Goal: Task Accomplishment & Management: Manage account settings

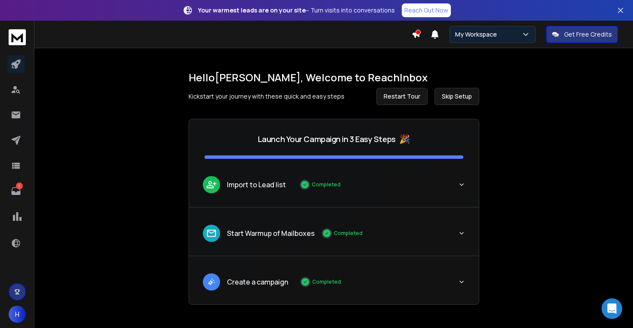
click at [500, 35] on p "My Workspace" at bounding box center [477, 34] width 45 height 9
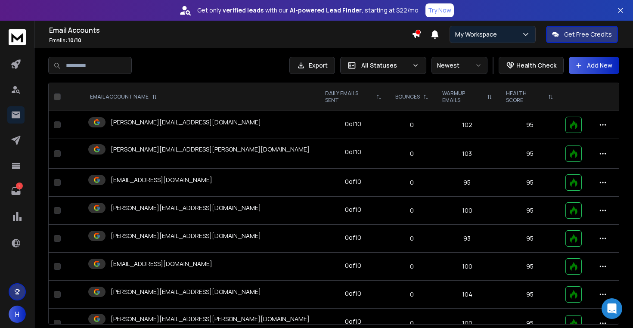
click at [504, 39] on button "My Workspace" at bounding box center [493, 34] width 86 height 17
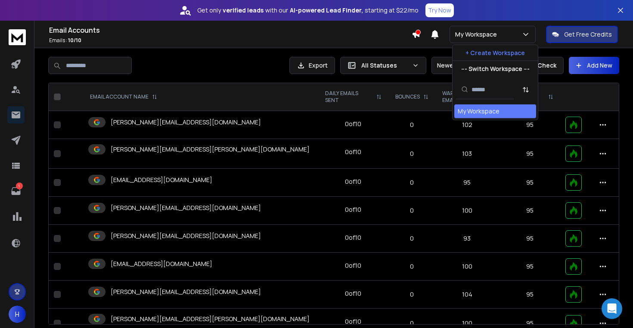
click at [262, 64] on div at bounding box center [166, 65] width 236 height 17
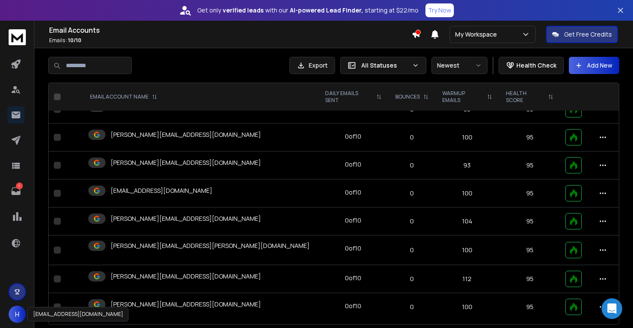
click at [18, 315] on span "H" at bounding box center [17, 314] width 17 height 17
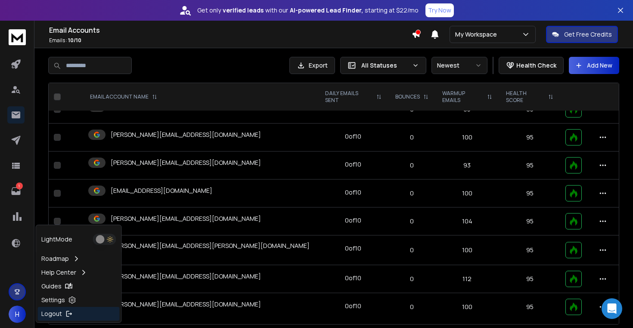
click at [55, 312] on p "Logout" at bounding box center [51, 314] width 21 height 9
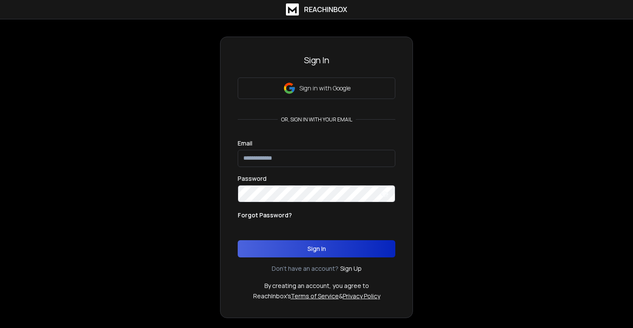
type input "**********"
click at [284, 164] on input "**********" at bounding box center [317, 158] width 158 height 17
click at [262, 246] on button "Sign In" at bounding box center [317, 248] width 158 height 17
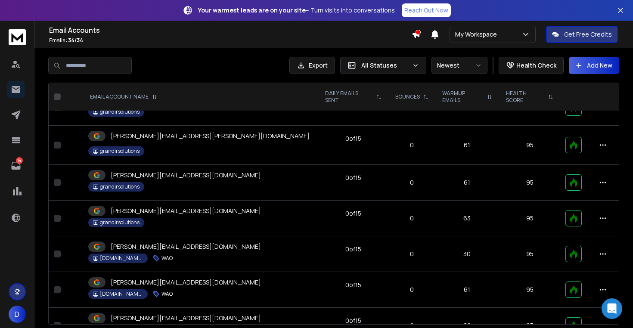
scroll to position [1009, 0]
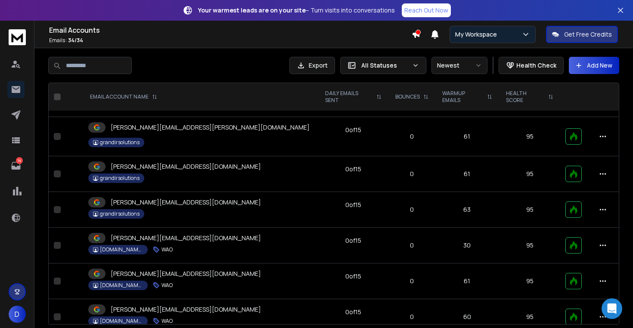
click at [496, 32] on p "My Workspace" at bounding box center [477, 34] width 45 height 9
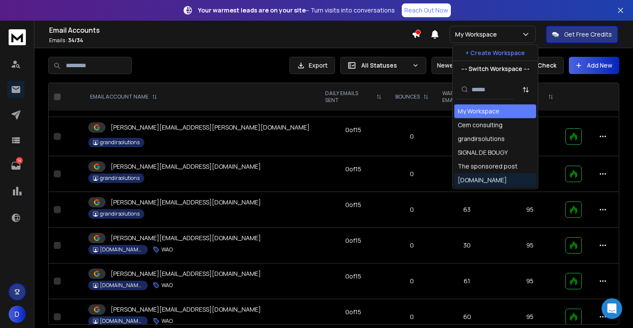
click at [480, 177] on div "[DOMAIN_NAME]" at bounding box center [482, 180] width 49 height 9
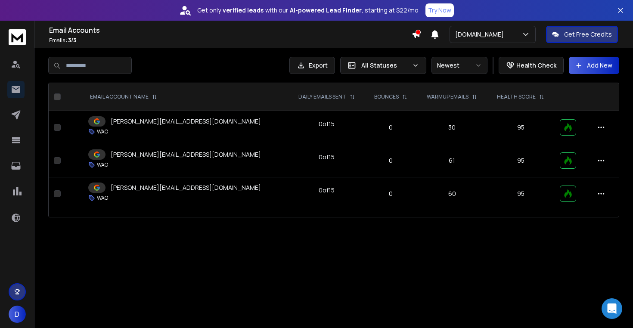
click at [433, 192] on td "60" at bounding box center [452, 194] width 71 height 33
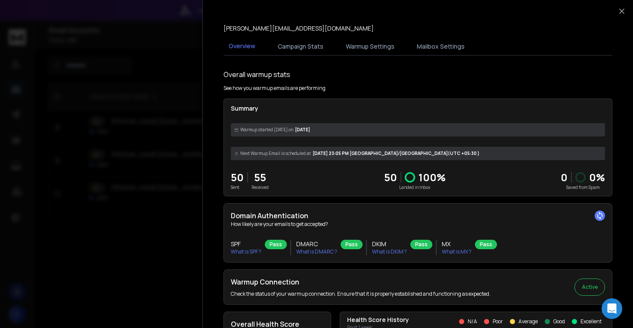
click at [193, 179] on div at bounding box center [316, 164] width 633 height 328
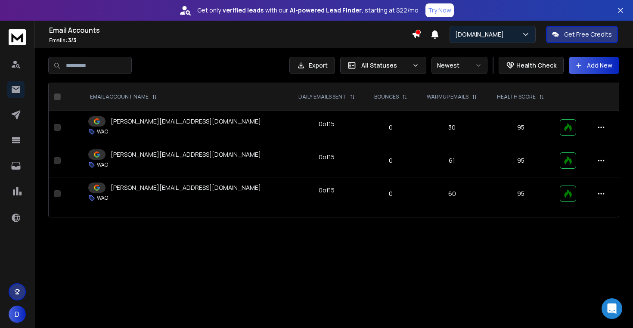
click at [499, 41] on button "websiteaccessibility.org" at bounding box center [493, 34] width 86 height 17
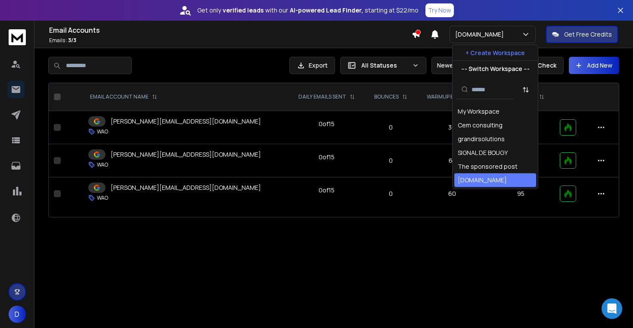
click at [405, 230] on div "Get only verified leads with our AI-powered Lead Finder, starting at $22/mo Try…" at bounding box center [316, 164] width 633 height 328
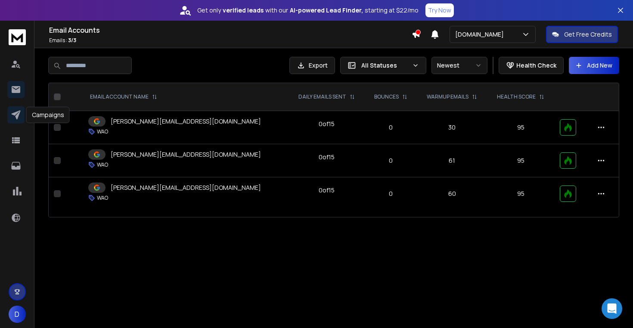
click at [15, 112] on icon at bounding box center [16, 115] width 10 height 10
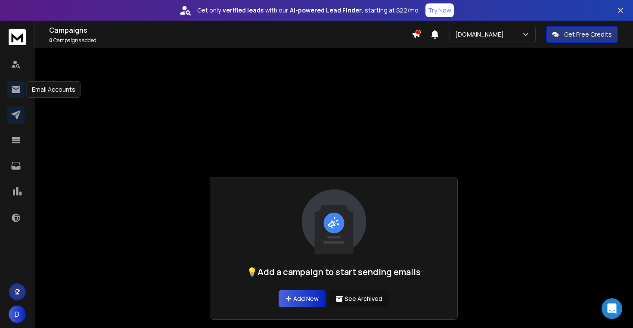
click at [10, 86] on link at bounding box center [15, 89] width 17 height 17
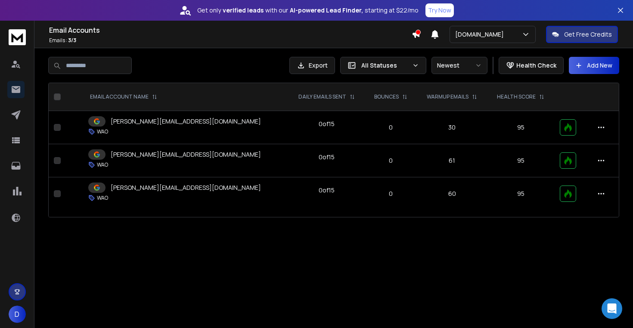
click at [157, 127] on td "jonathan@websitesaccessibility.org WAO" at bounding box center [185, 127] width 205 height 33
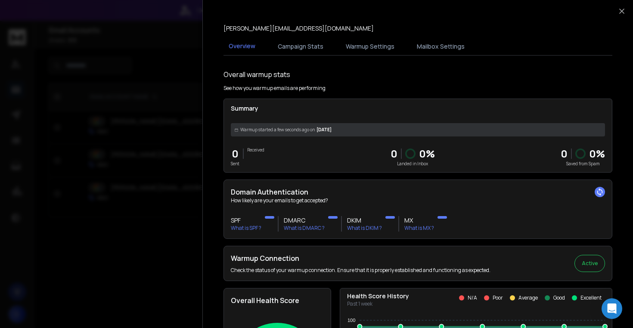
click at [162, 119] on div at bounding box center [316, 164] width 633 height 328
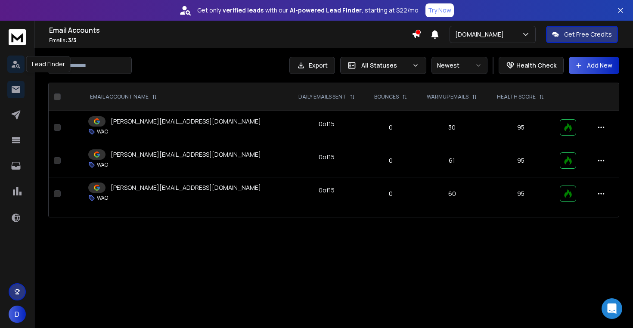
click at [16, 67] on icon at bounding box center [16, 64] width 10 height 10
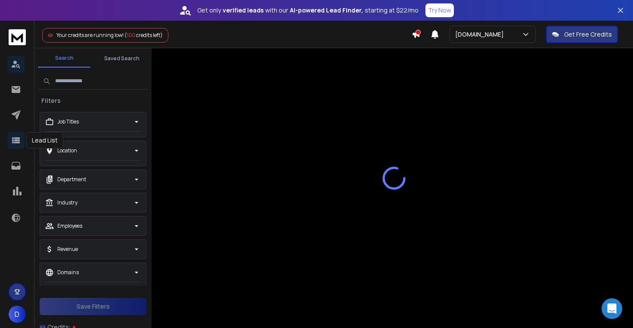
click at [16, 134] on link at bounding box center [15, 140] width 17 height 17
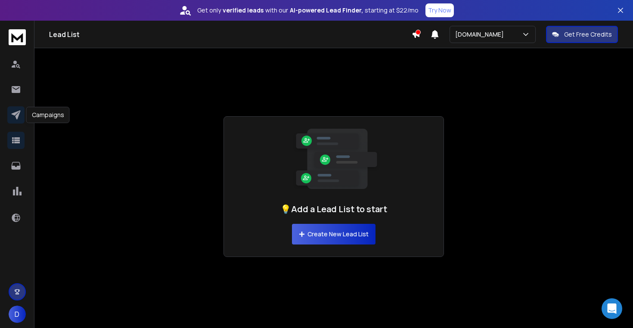
click at [17, 114] on icon at bounding box center [15, 114] width 9 height 9
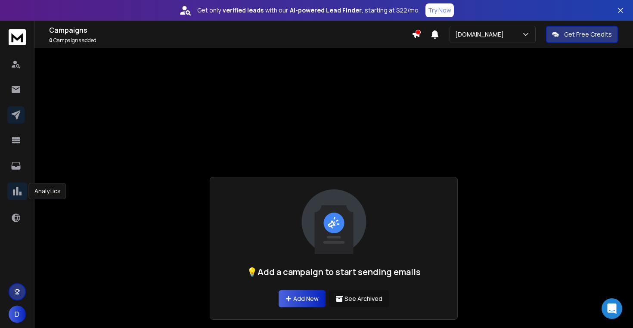
click at [15, 189] on icon at bounding box center [17, 191] width 13 height 13
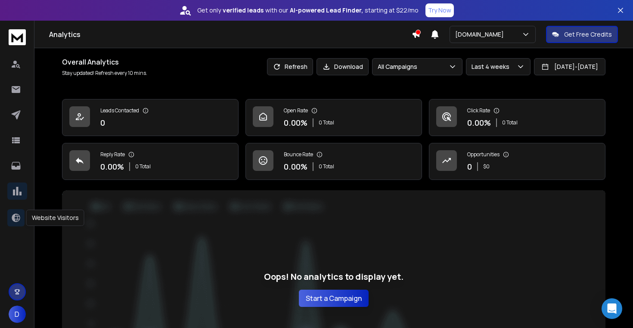
click at [16, 212] on link at bounding box center [15, 217] width 17 height 17
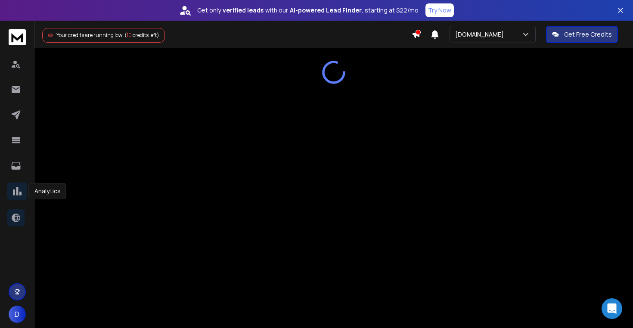
click at [21, 186] on icon at bounding box center [17, 191] width 13 height 13
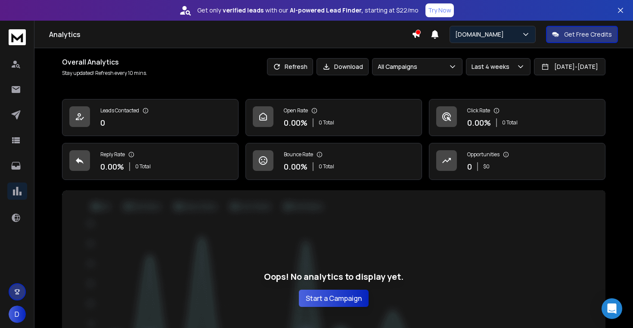
click at [498, 31] on p "websiteaccessibility.org" at bounding box center [481, 34] width 52 height 9
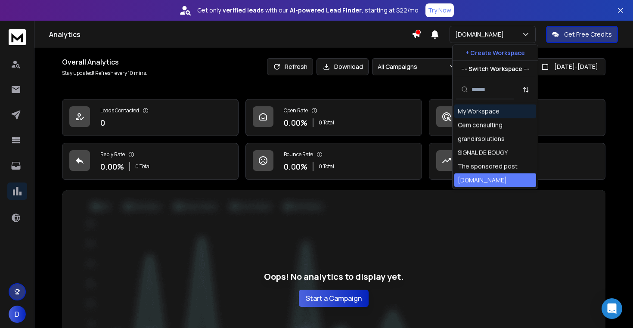
click at [474, 112] on div "My Workspace" at bounding box center [479, 111] width 42 height 9
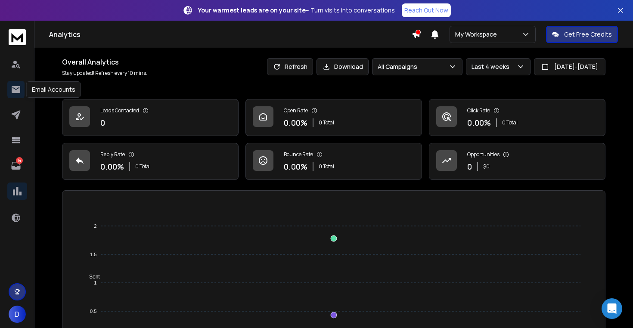
click at [18, 91] on icon at bounding box center [16, 89] width 9 height 7
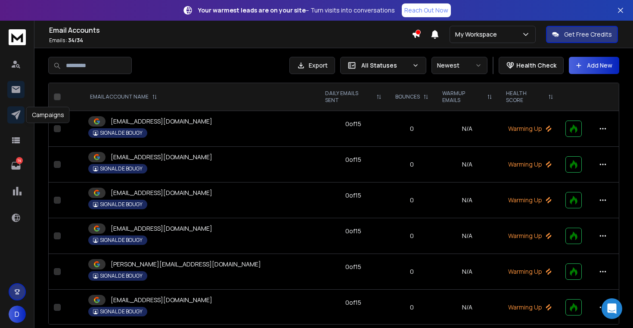
click at [18, 121] on link at bounding box center [15, 114] width 17 height 17
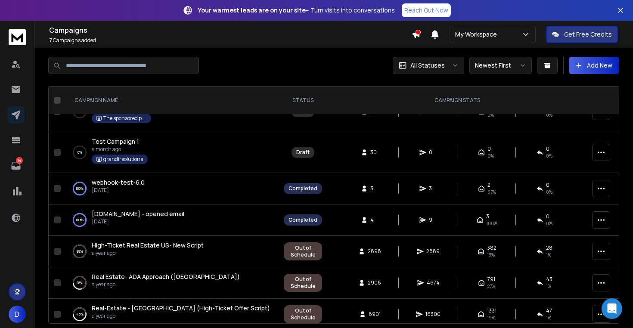
scroll to position [37, 0]
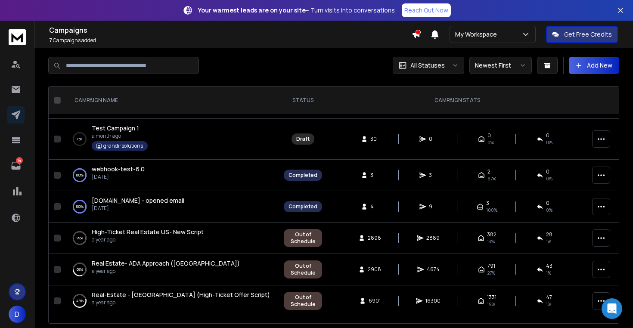
click at [159, 203] on span "websiteaccessibility.org - opened email" at bounding box center [138, 200] width 93 height 8
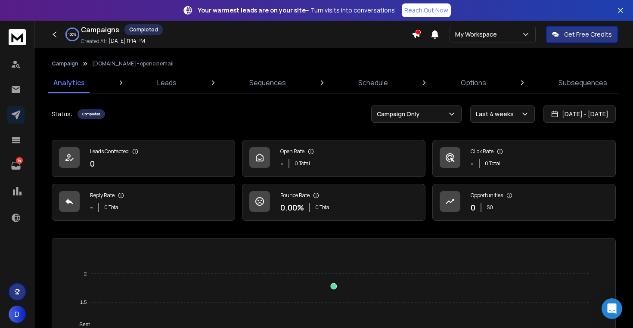
click at [253, 64] on div "Campaign websiteaccessibility.org - opened email" at bounding box center [334, 63] width 564 height 7
click at [255, 86] on p "Sequences" at bounding box center [267, 83] width 37 height 10
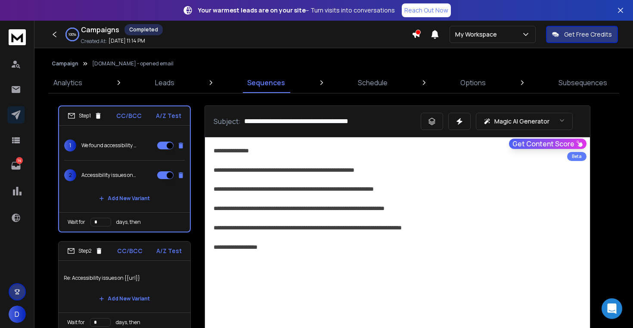
click at [166, 275] on p "Re: Accessibility issues on {{url}}" at bounding box center [124, 278] width 121 height 24
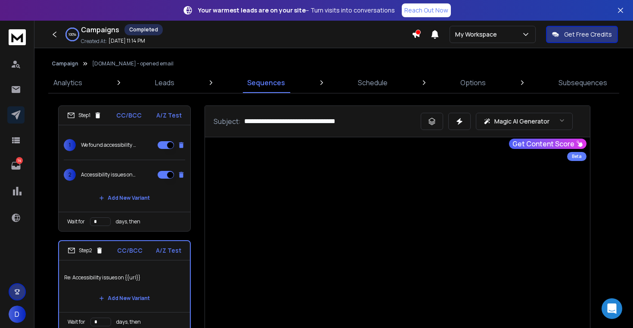
type input "**********"
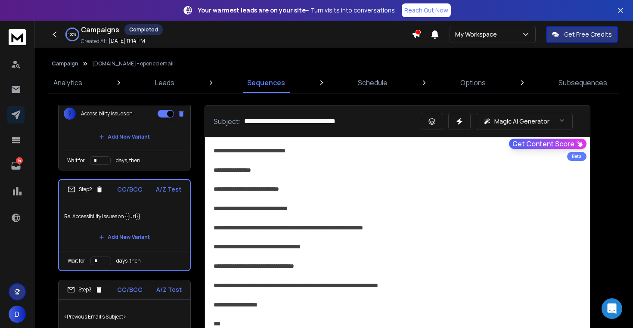
scroll to position [78, 0]
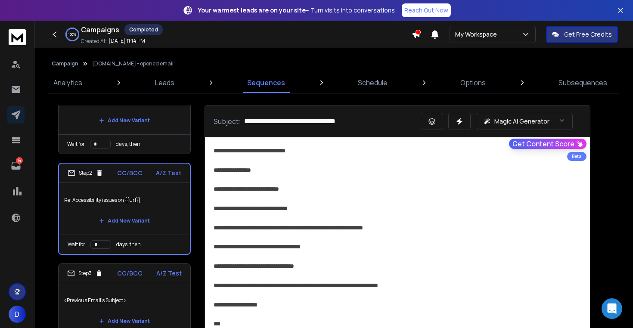
click at [131, 298] on p "<Previous Email's Subject>" at bounding box center [124, 301] width 121 height 24
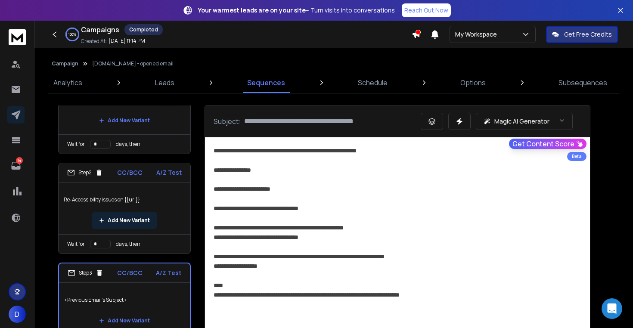
scroll to position [0, 0]
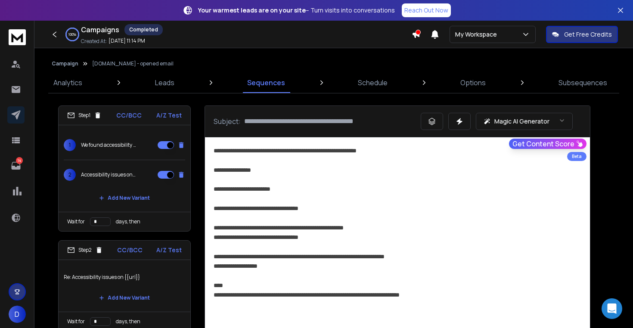
click at [148, 276] on p "Re: Accessibility issues on {{url}}" at bounding box center [124, 277] width 121 height 24
type input "**********"
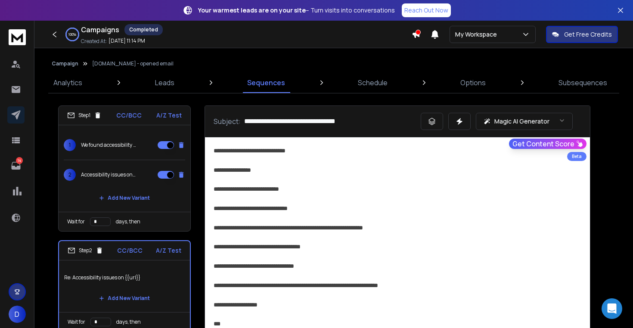
click at [262, 166] on div "**********" at bounding box center [398, 169] width 368 height 9
click at [284, 197] on div at bounding box center [398, 198] width 368 height 9
click at [299, 201] on div at bounding box center [398, 198] width 368 height 9
click at [291, 240] on div at bounding box center [398, 237] width 368 height 9
click at [43, 116] on div "**********" at bounding box center [333, 210] width 599 height 325
